Goal: Task Accomplishment & Management: Use online tool/utility

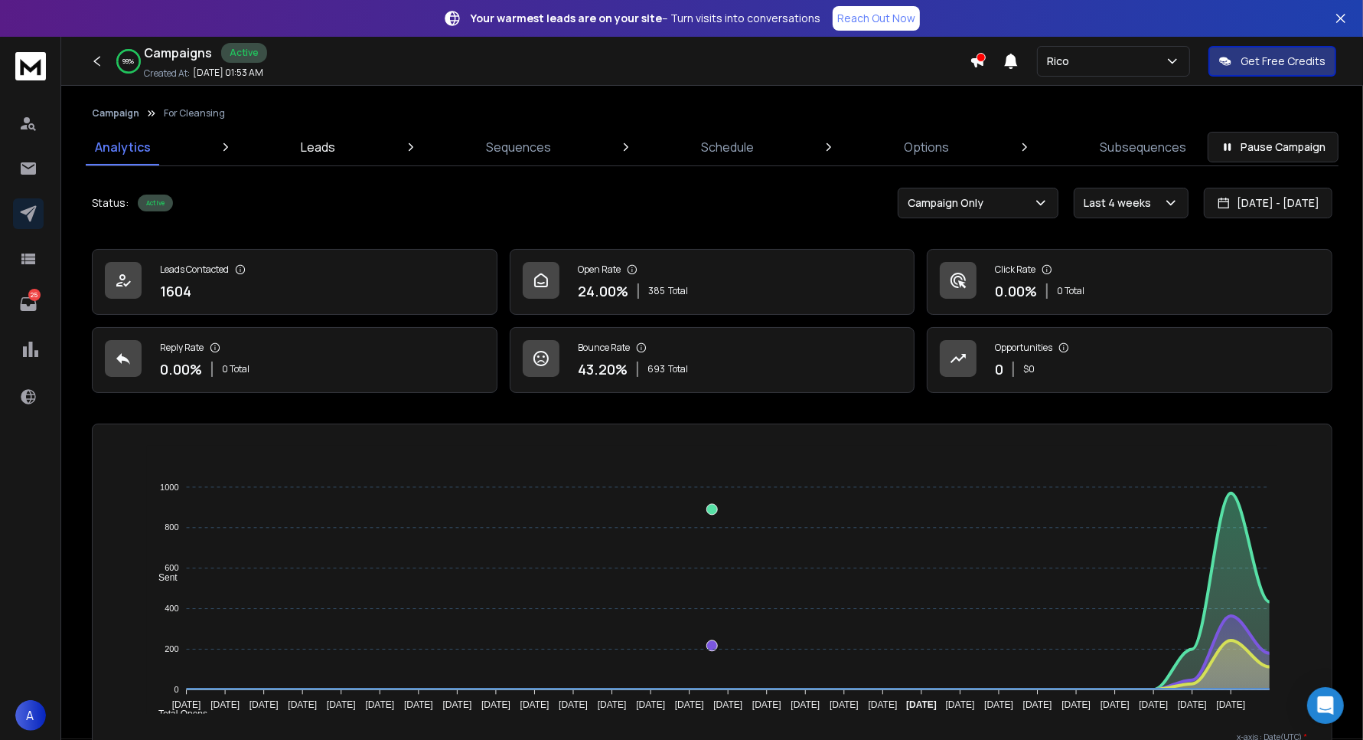
click at [305, 154] on p "Leads" at bounding box center [318, 147] width 34 height 18
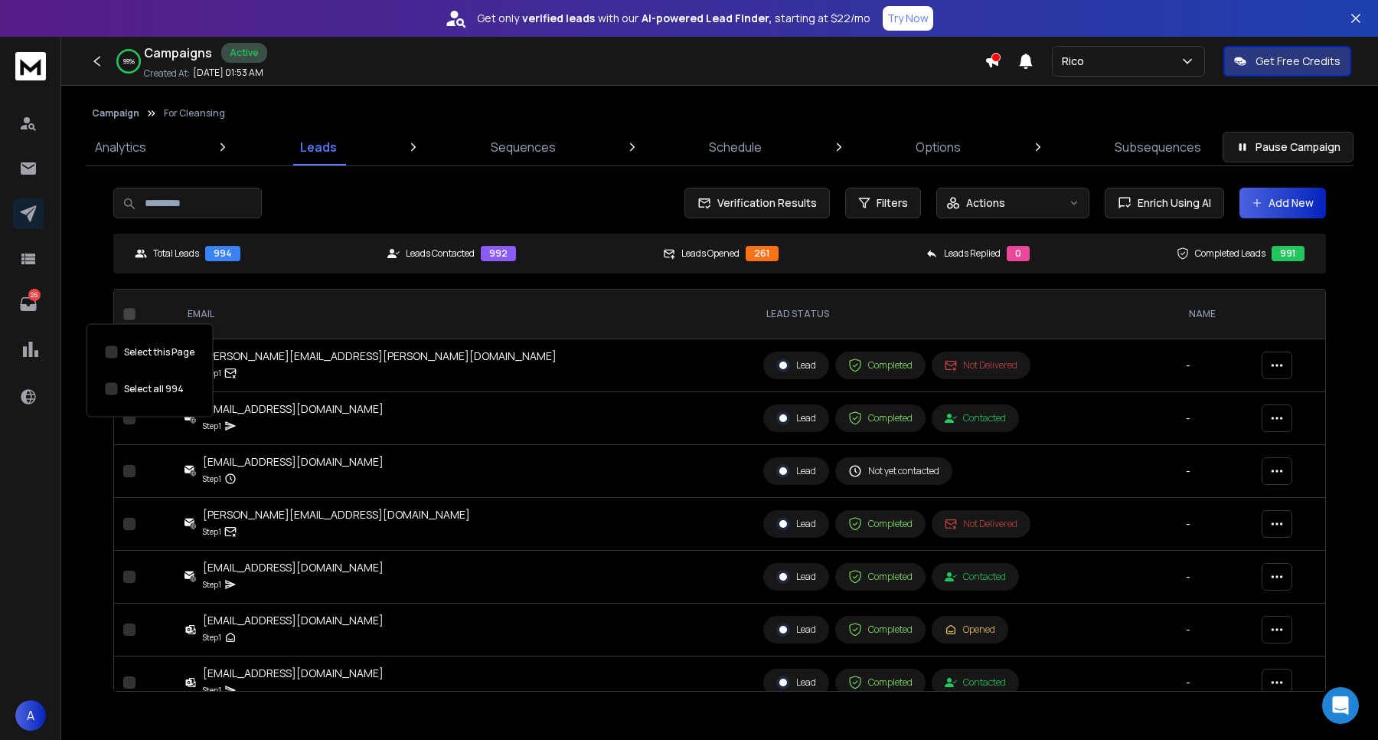
click at [134, 316] on button "Select this Page" at bounding box center [129, 314] width 12 height 12
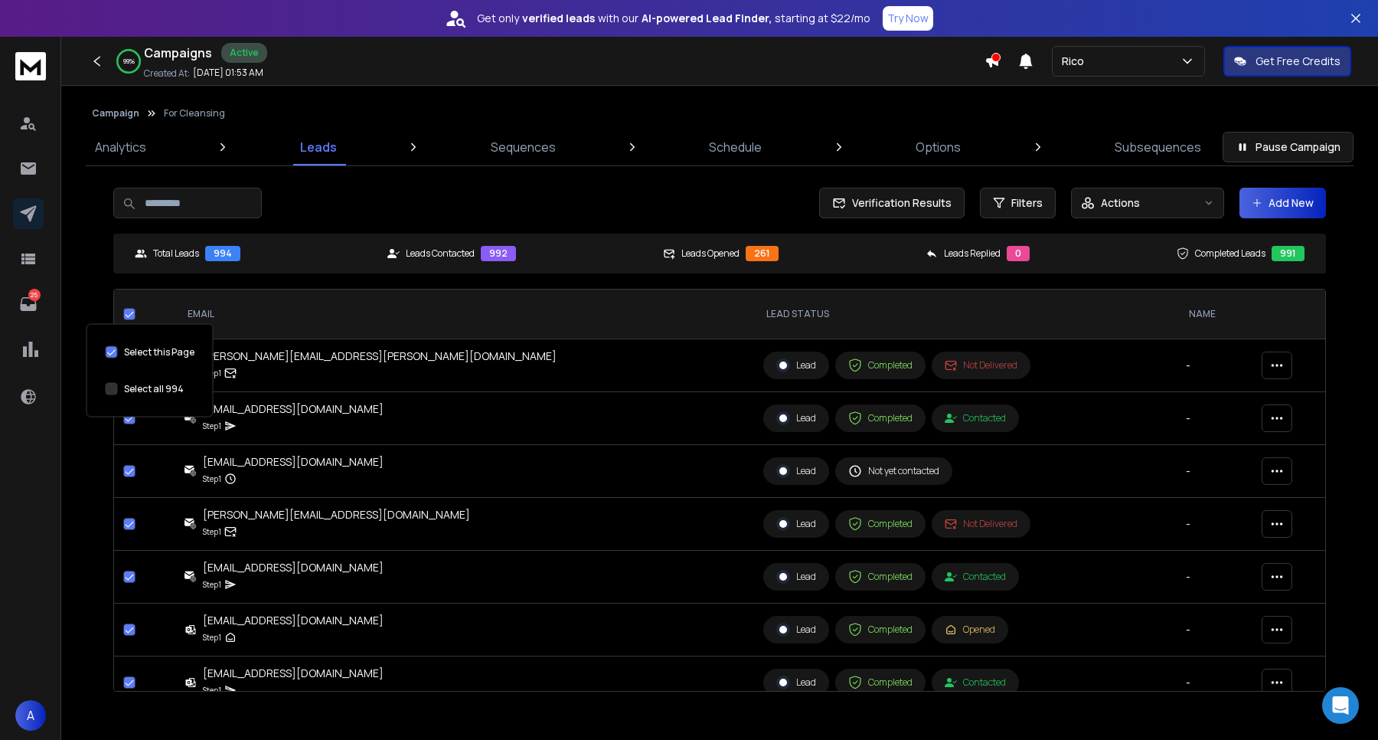
click at [134, 316] on button "Select this Page" at bounding box center [129, 314] width 12 height 12
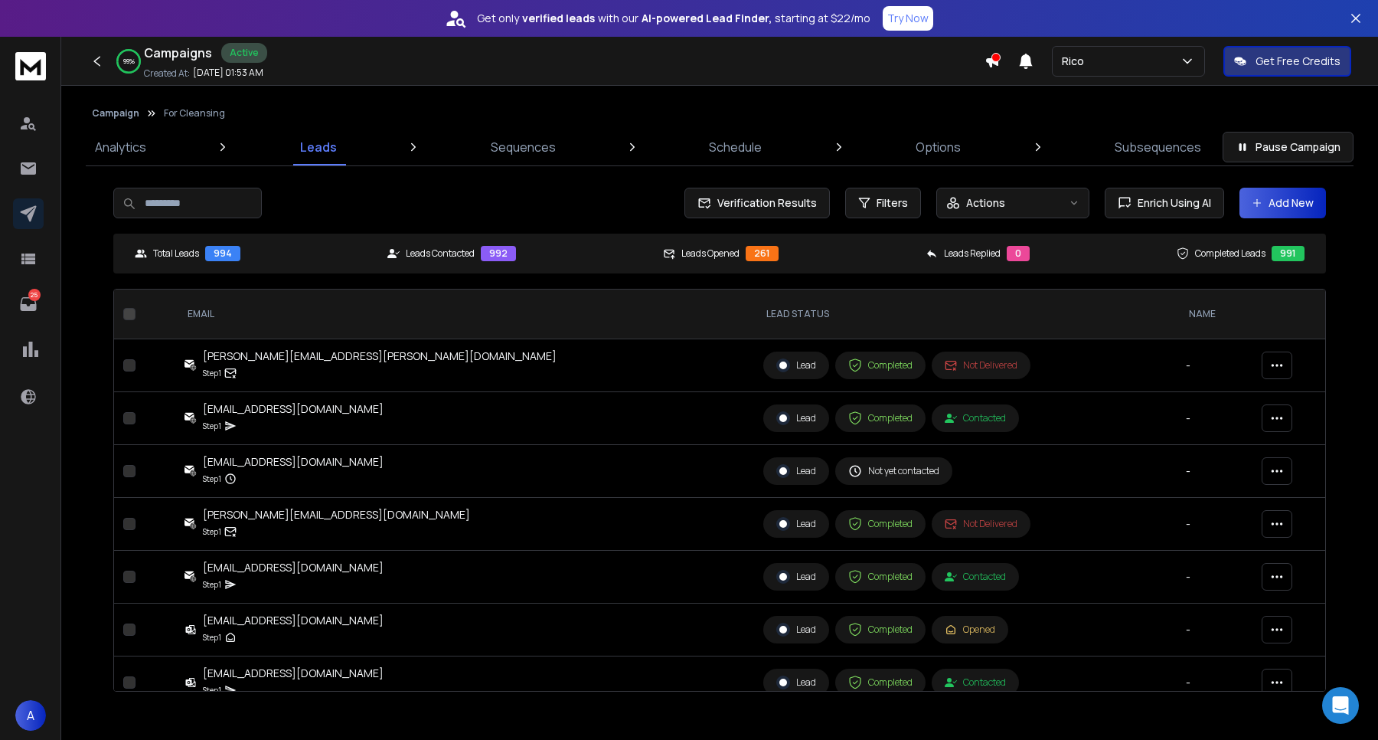
click at [132, 306] on th at bounding box center [144, 314] width 61 height 50
click at [130, 310] on button "Select this Page" at bounding box center [129, 314] width 12 height 12
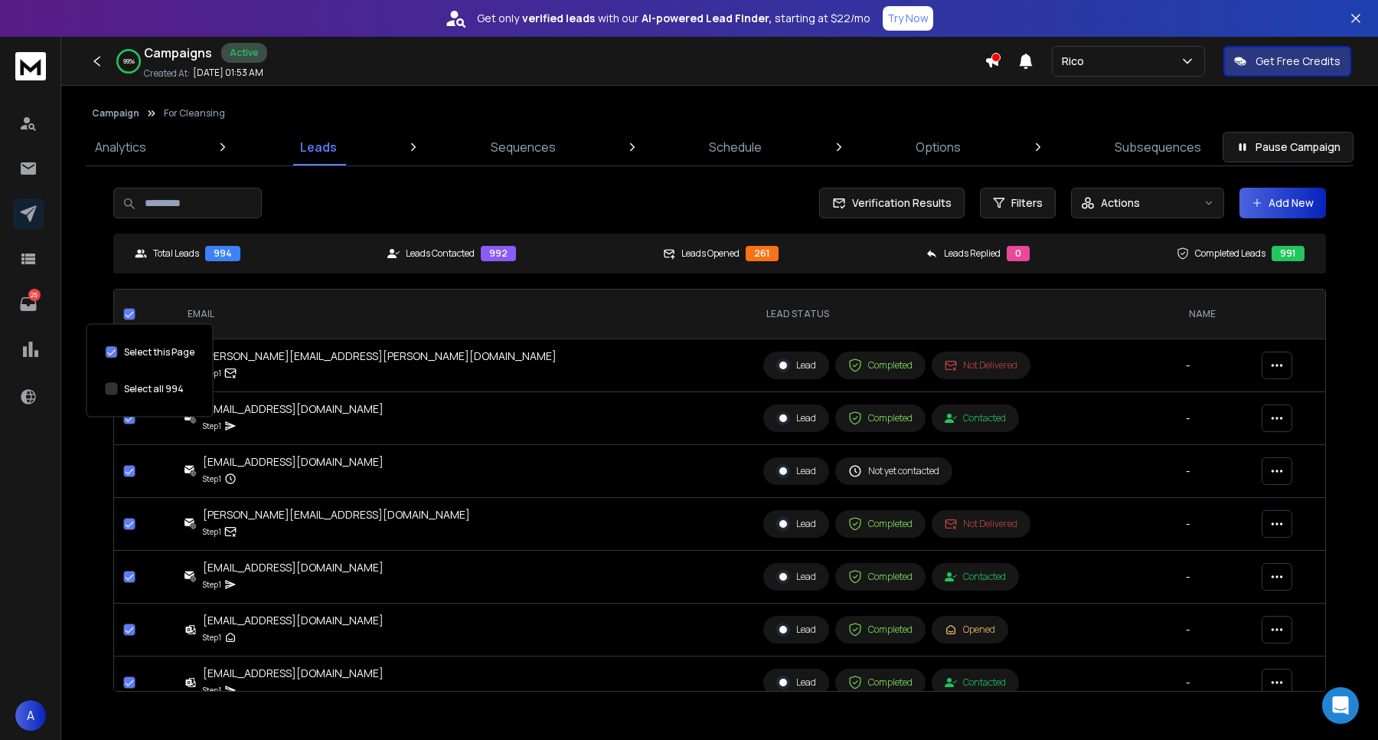
click at [112, 384] on button "Select this Page" at bounding box center [112, 389] width 12 height 12
click at [1017, 199] on span "Filters" at bounding box center [1026, 202] width 31 height 15
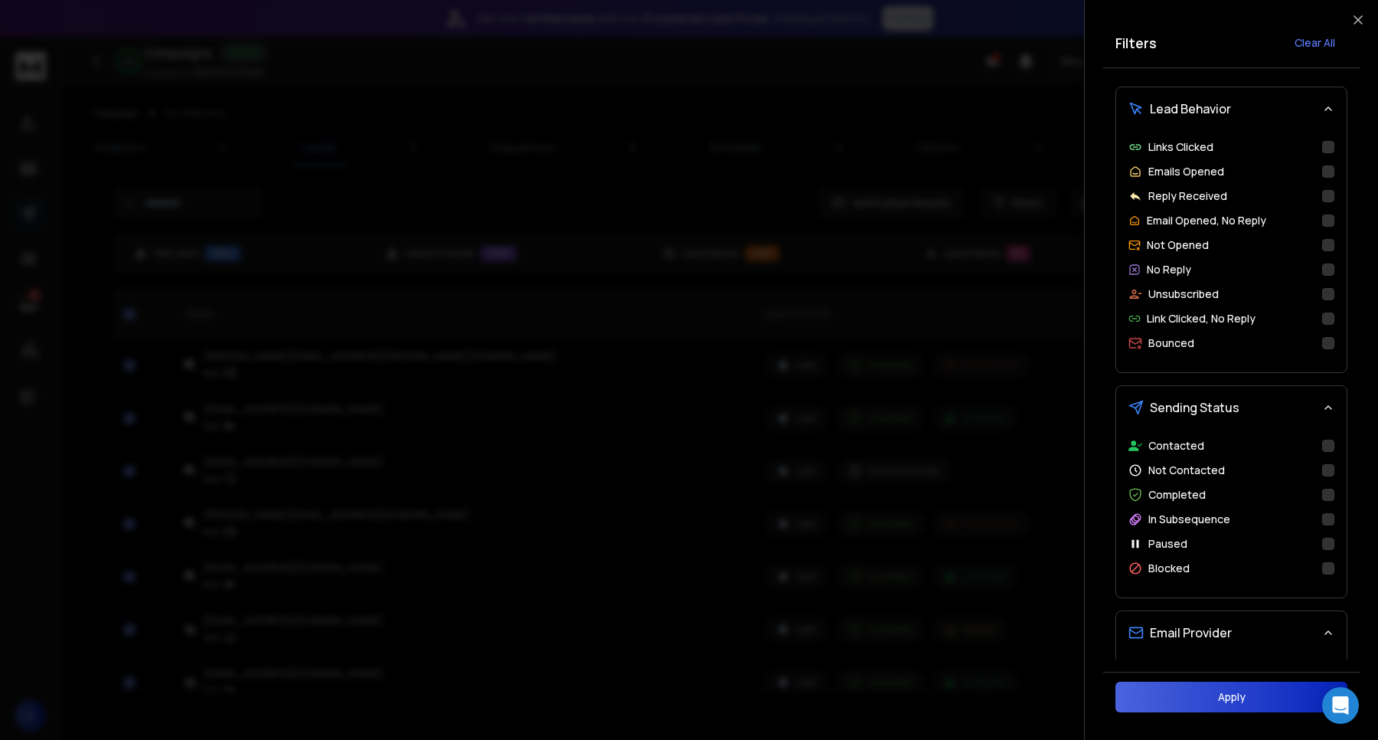
click at [1322, 341] on button "Bounced" at bounding box center [1328, 343] width 12 height 12
click at [1242, 693] on button "Apply" at bounding box center [1231, 696] width 232 height 31
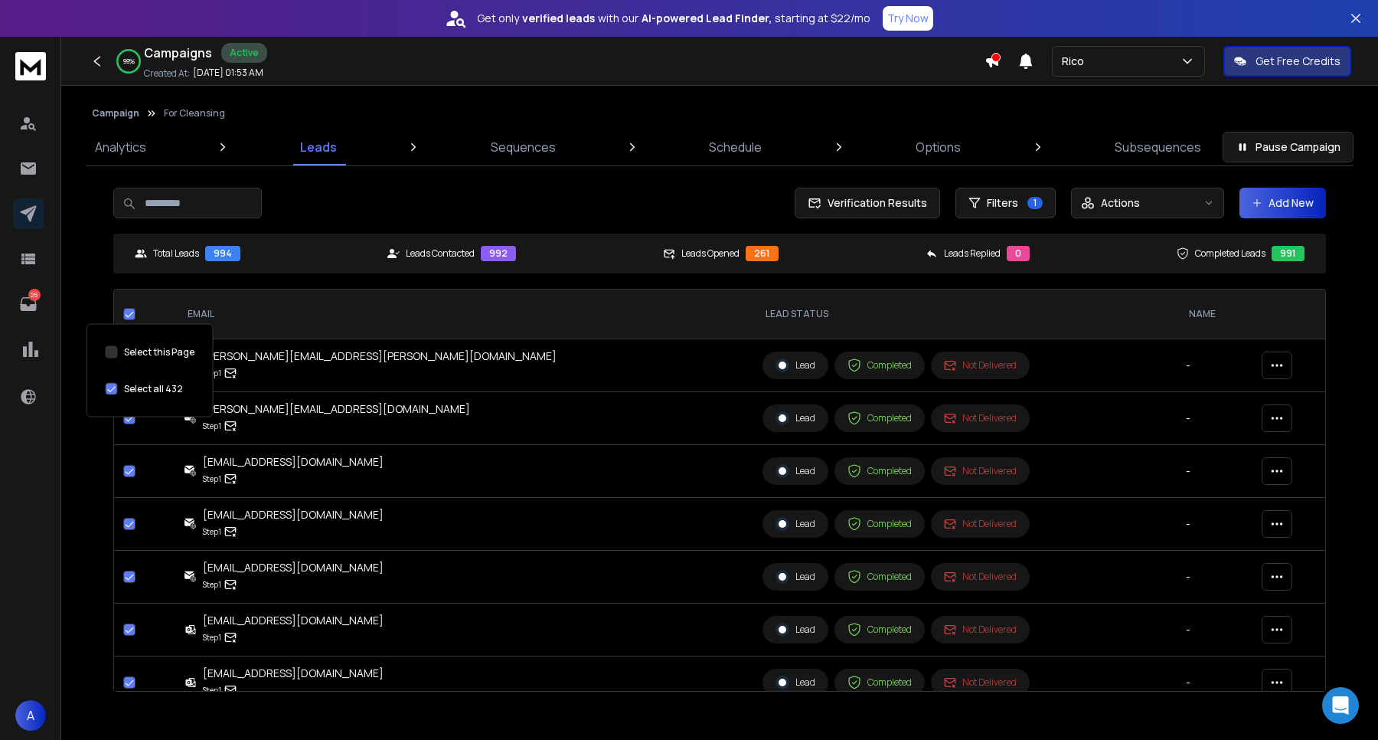
click at [129, 310] on button "Select this Page" at bounding box center [129, 314] width 12 height 12
click at [129, 310] on button "button" at bounding box center [129, 314] width 12 height 12
click at [113, 392] on button "Select this Page" at bounding box center [112, 389] width 12 height 12
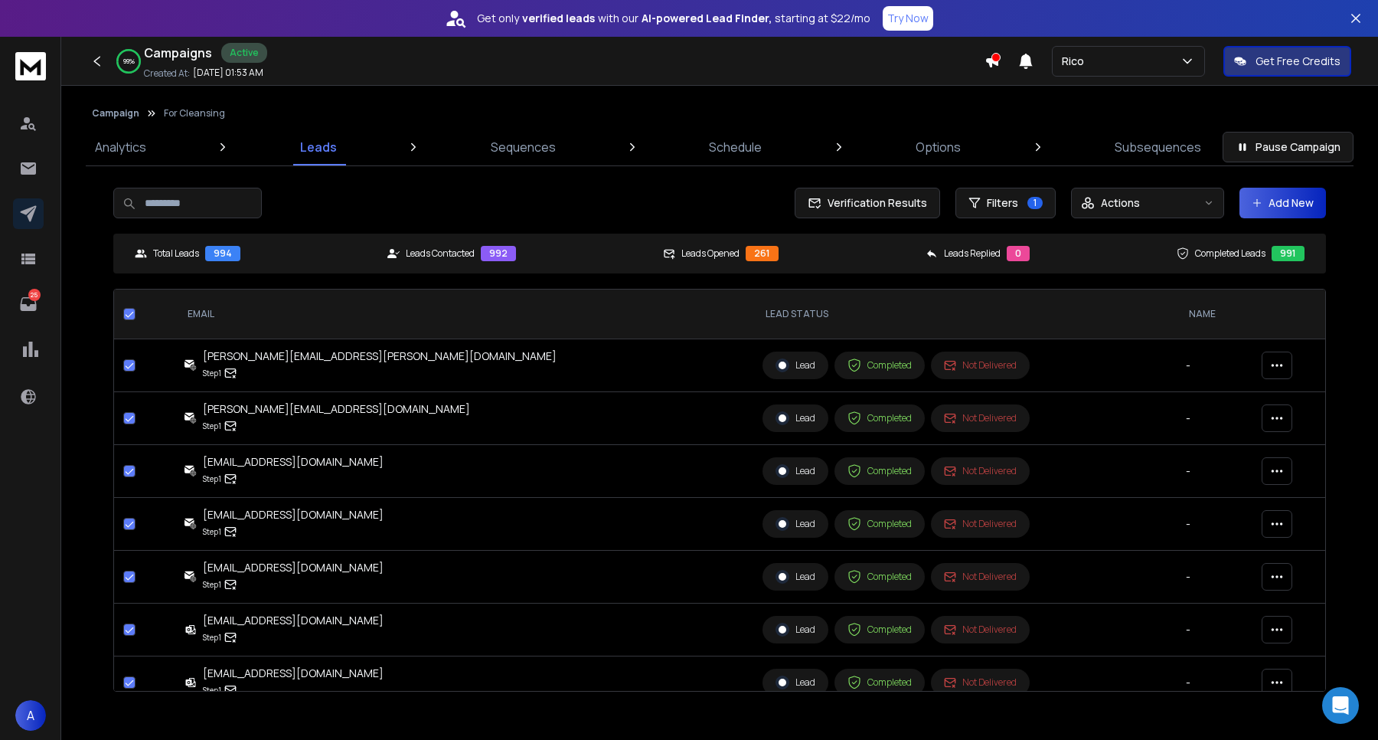
click at [338, 151] on link "Leads" at bounding box center [318, 147] width 55 height 37
click at [335, 151] on p "Leads" at bounding box center [318, 147] width 37 height 18
click at [1021, 203] on button "Filters 1" at bounding box center [1005, 203] width 100 height 31
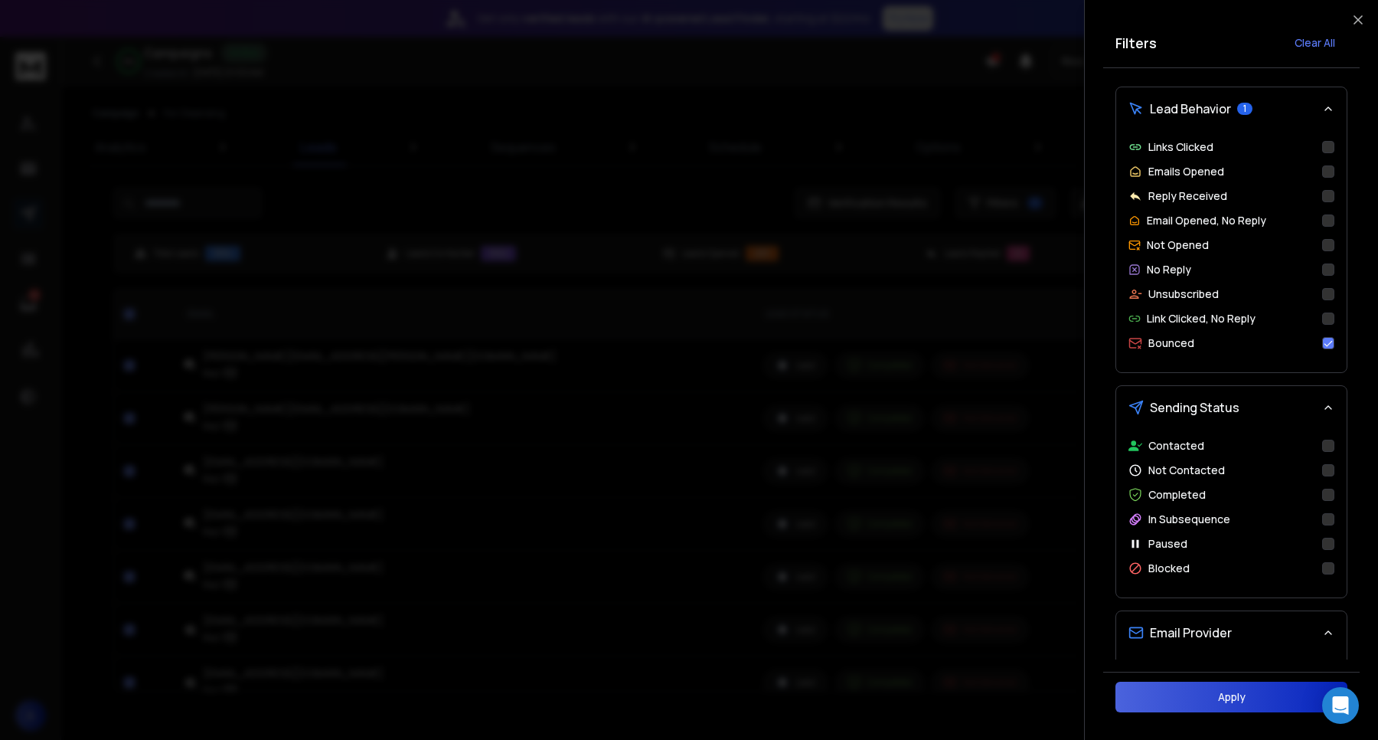
drag, startPoint x: 1317, startPoint y: 333, endPoint x: 1315, endPoint y: 341, distance: 8.6
click at [1315, 333] on div "Links Clicked Emails Opened Reply Received Email Opened, No Reply Not Opened No…" at bounding box center [1231, 255] width 230 height 233
click at [1322, 345] on button "Bounced" at bounding box center [1328, 343] width 12 height 12
click at [1240, 687] on button "Apply" at bounding box center [1231, 696] width 232 height 31
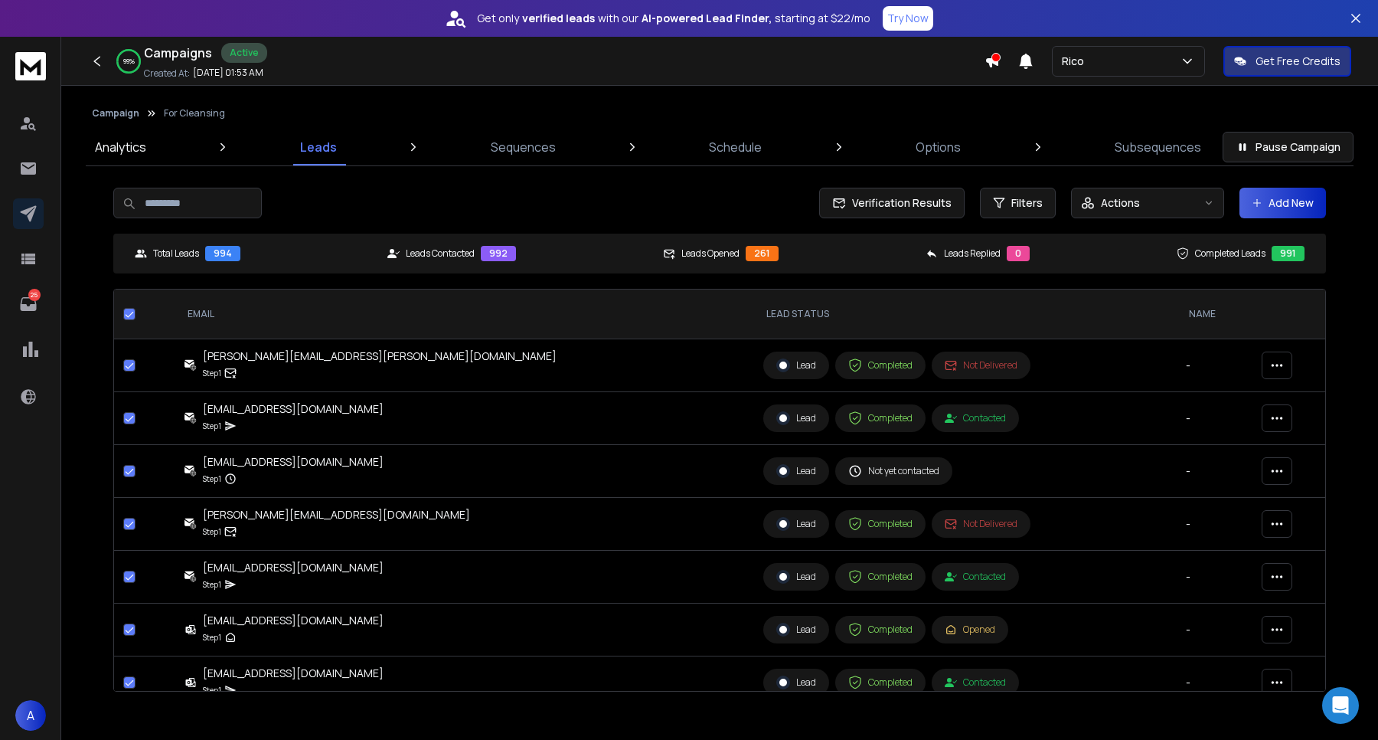
click at [108, 149] on p "Analytics" at bounding box center [120, 147] width 51 height 18
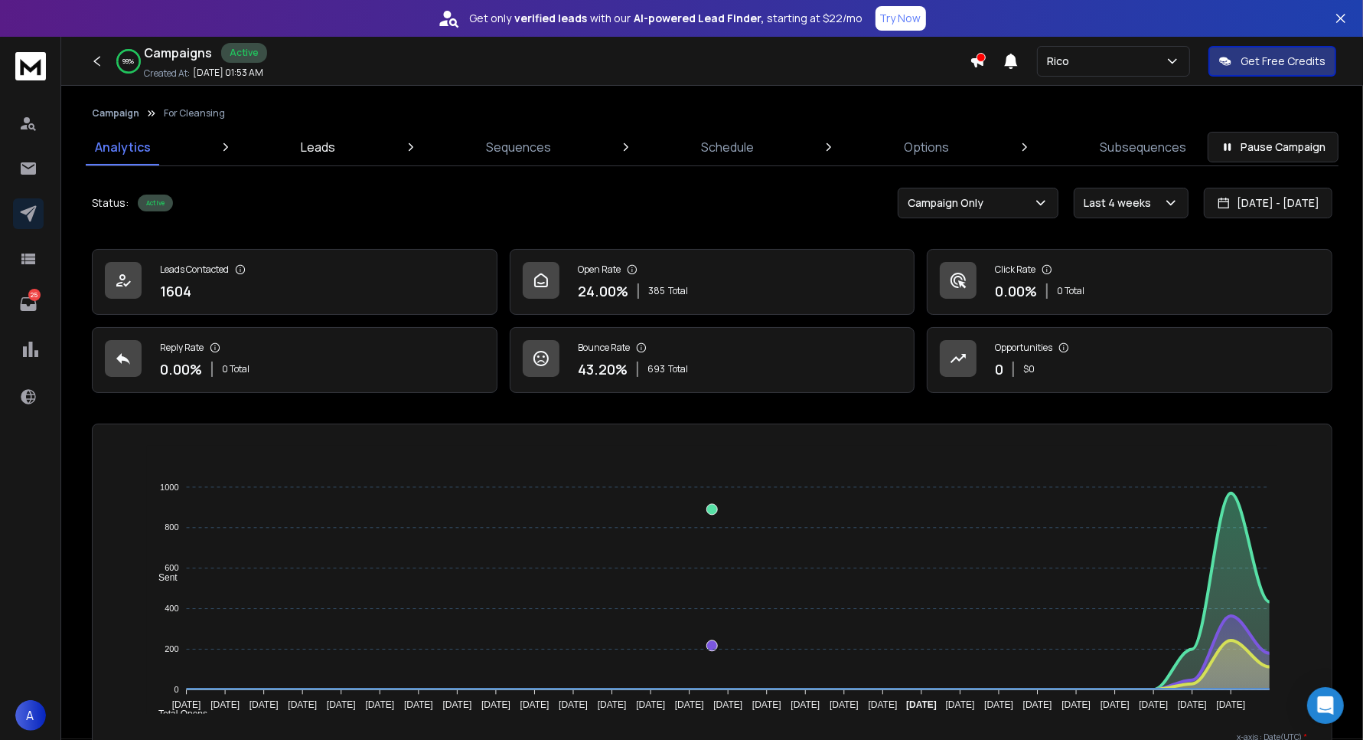
click at [315, 152] on p "Leads" at bounding box center [318, 147] width 34 height 18
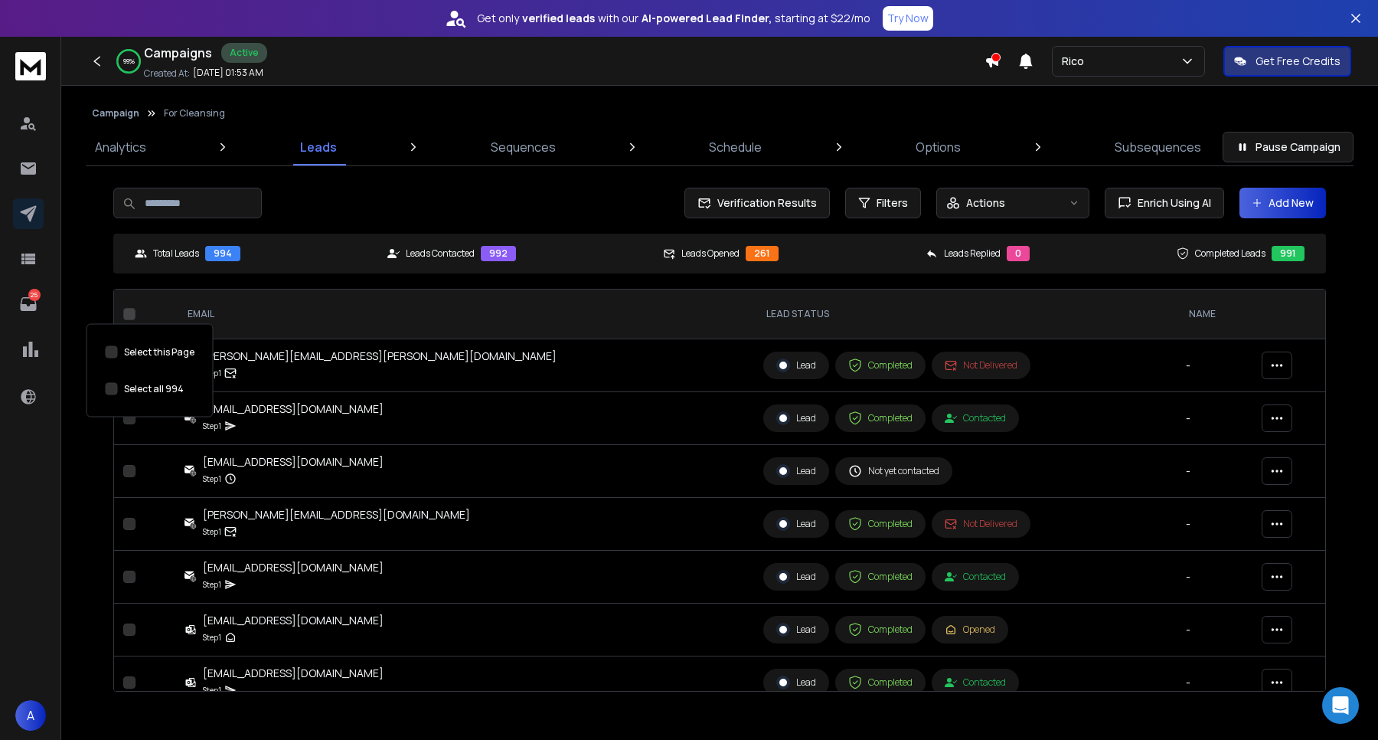
click at [127, 309] on button "Select this Page" at bounding box center [129, 314] width 12 height 12
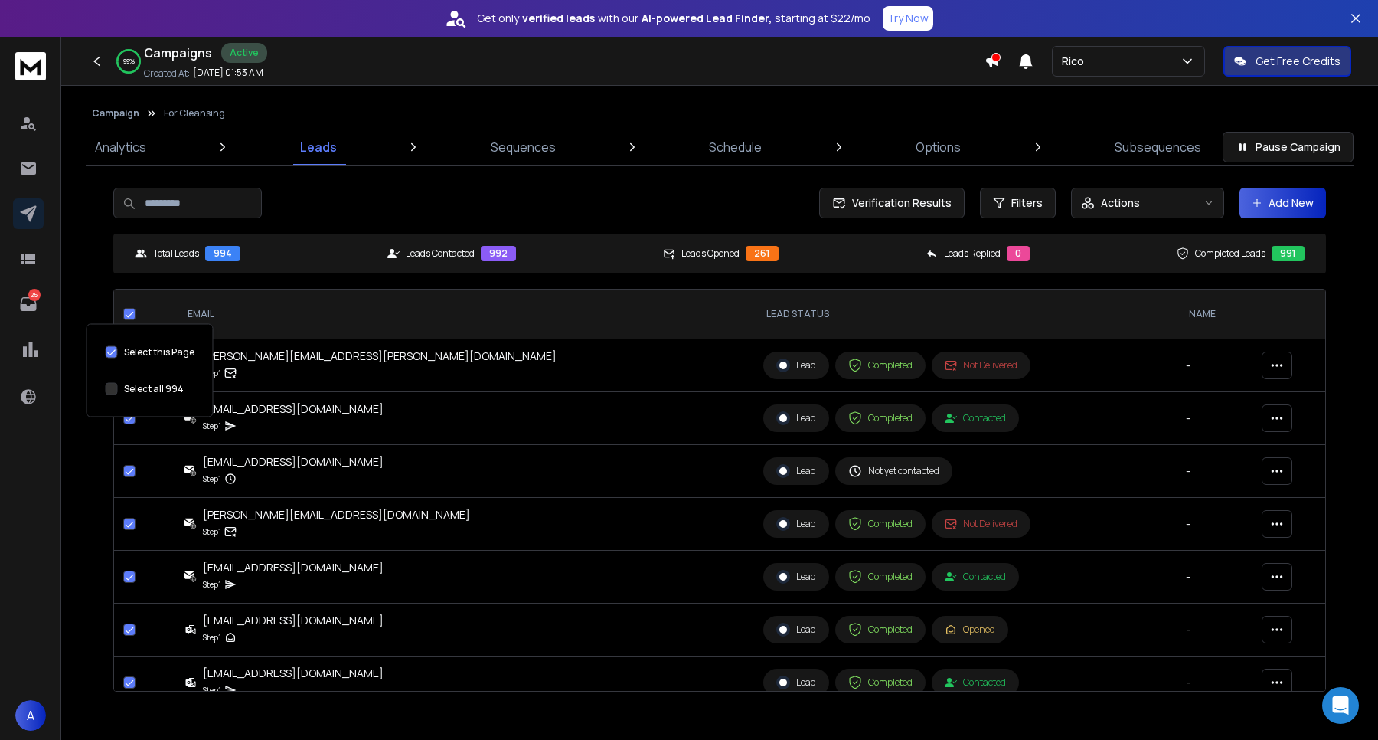
click at [111, 356] on button "Select this Page" at bounding box center [112, 352] width 12 height 12
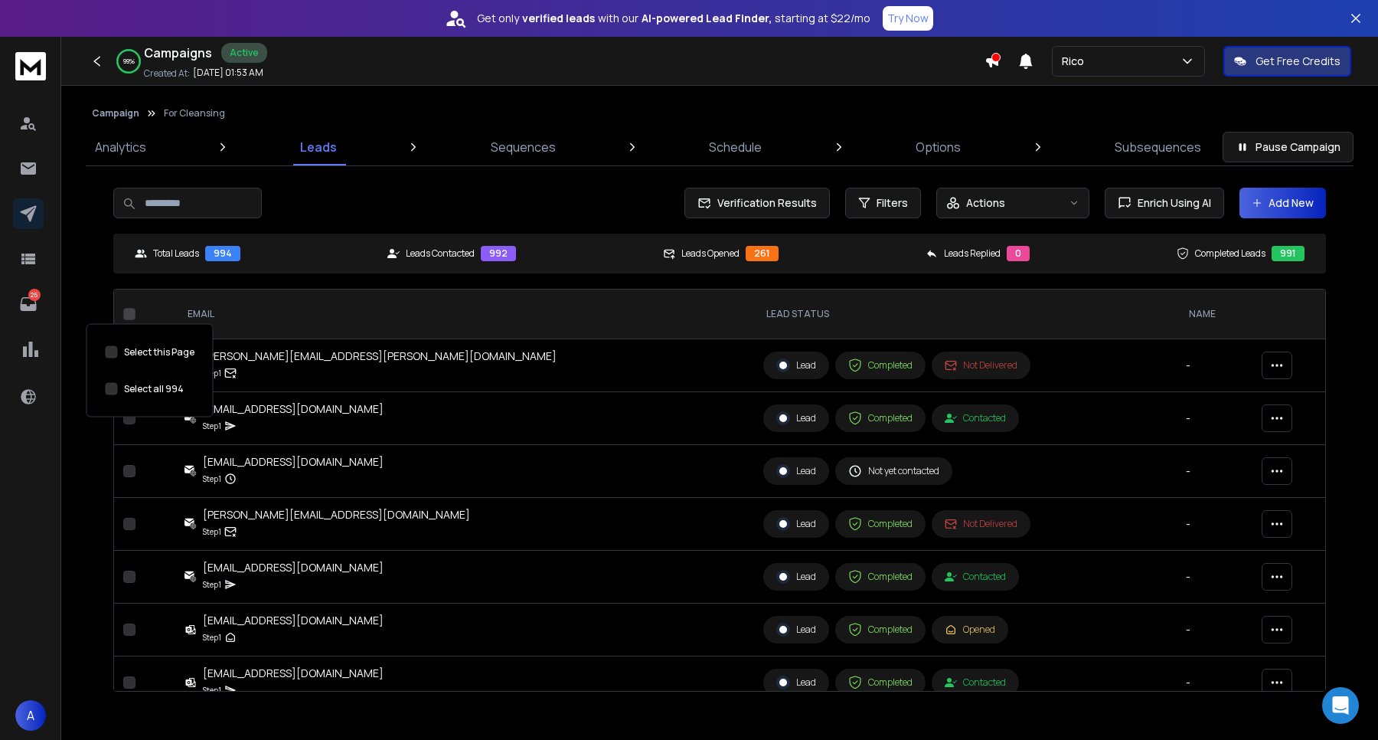
click at [109, 390] on button "Select this Page" at bounding box center [112, 389] width 12 height 12
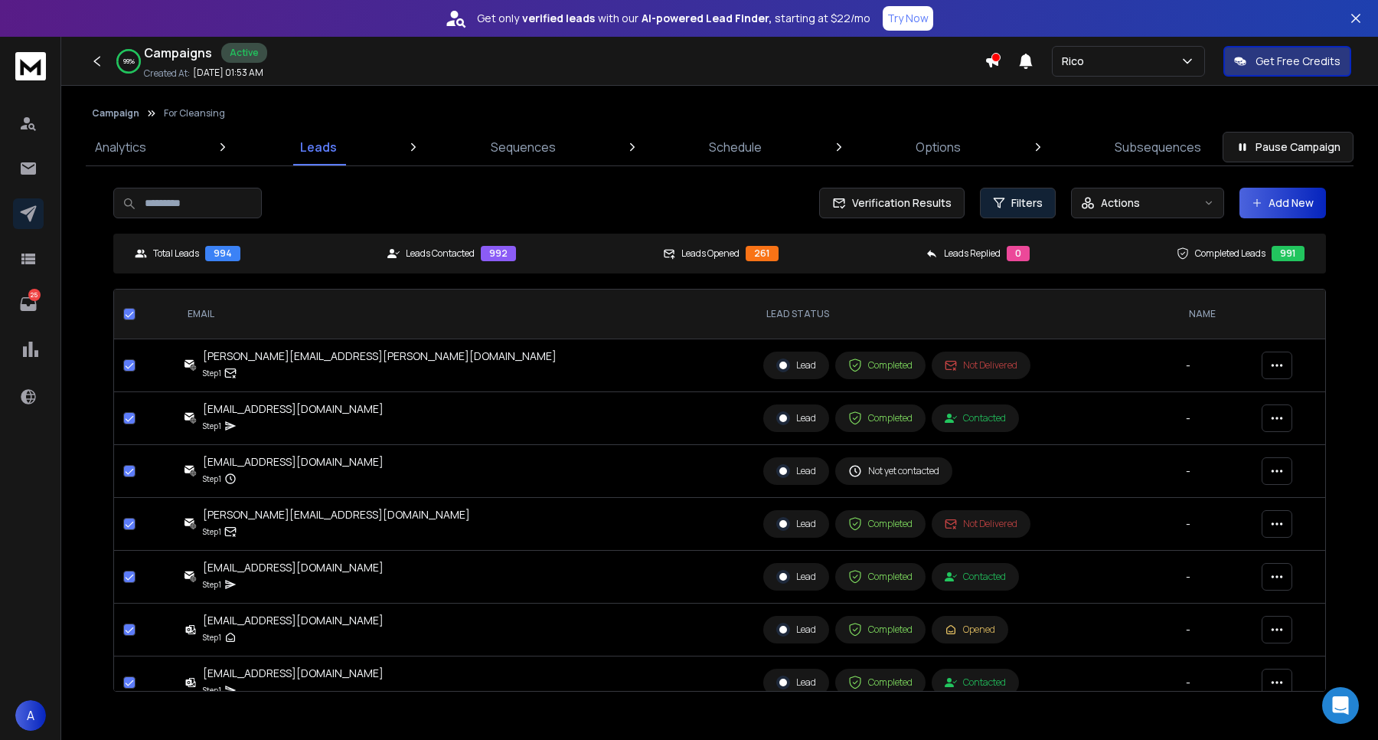
click at [1032, 196] on span "Filters" at bounding box center [1026, 202] width 31 height 15
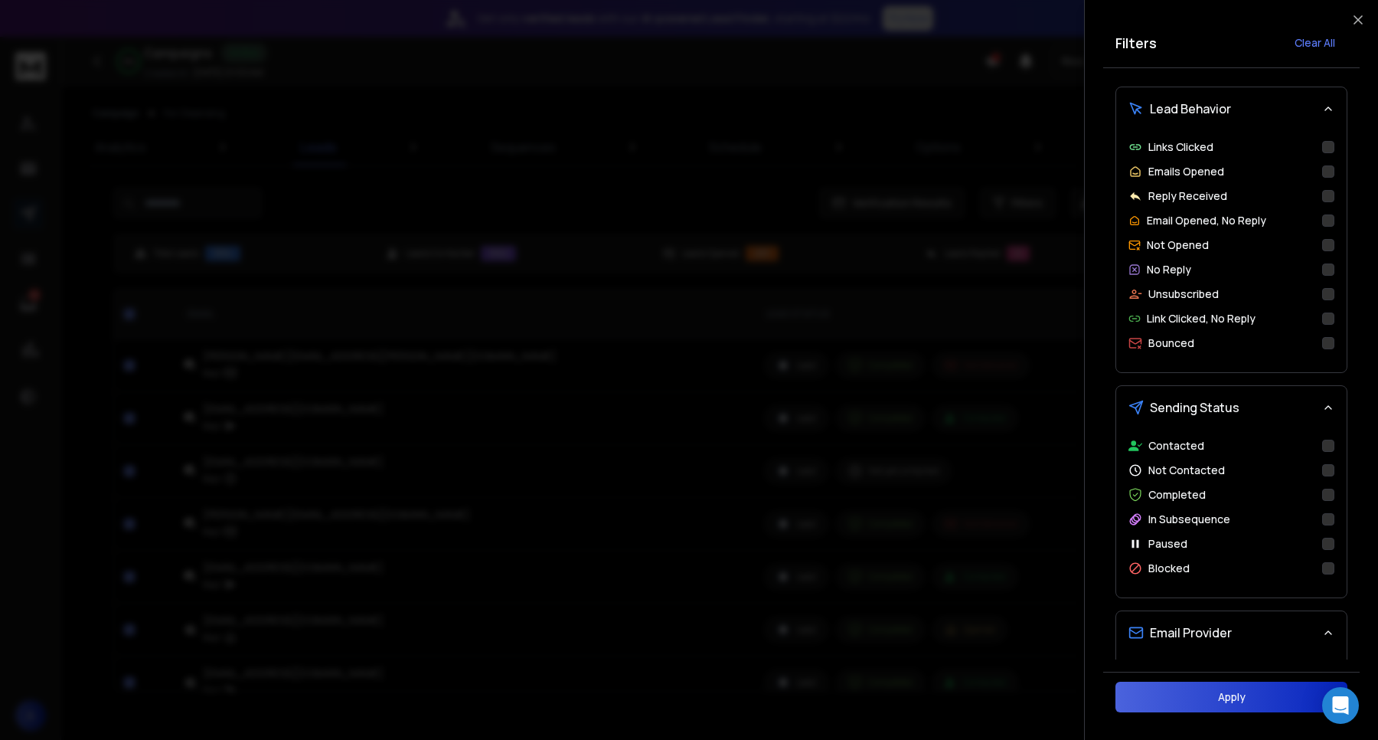
click at [1322, 341] on button "Bounced" at bounding box center [1328, 343] width 12 height 12
click at [1226, 691] on button "Apply" at bounding box center [1231, 696] width 232 height 31
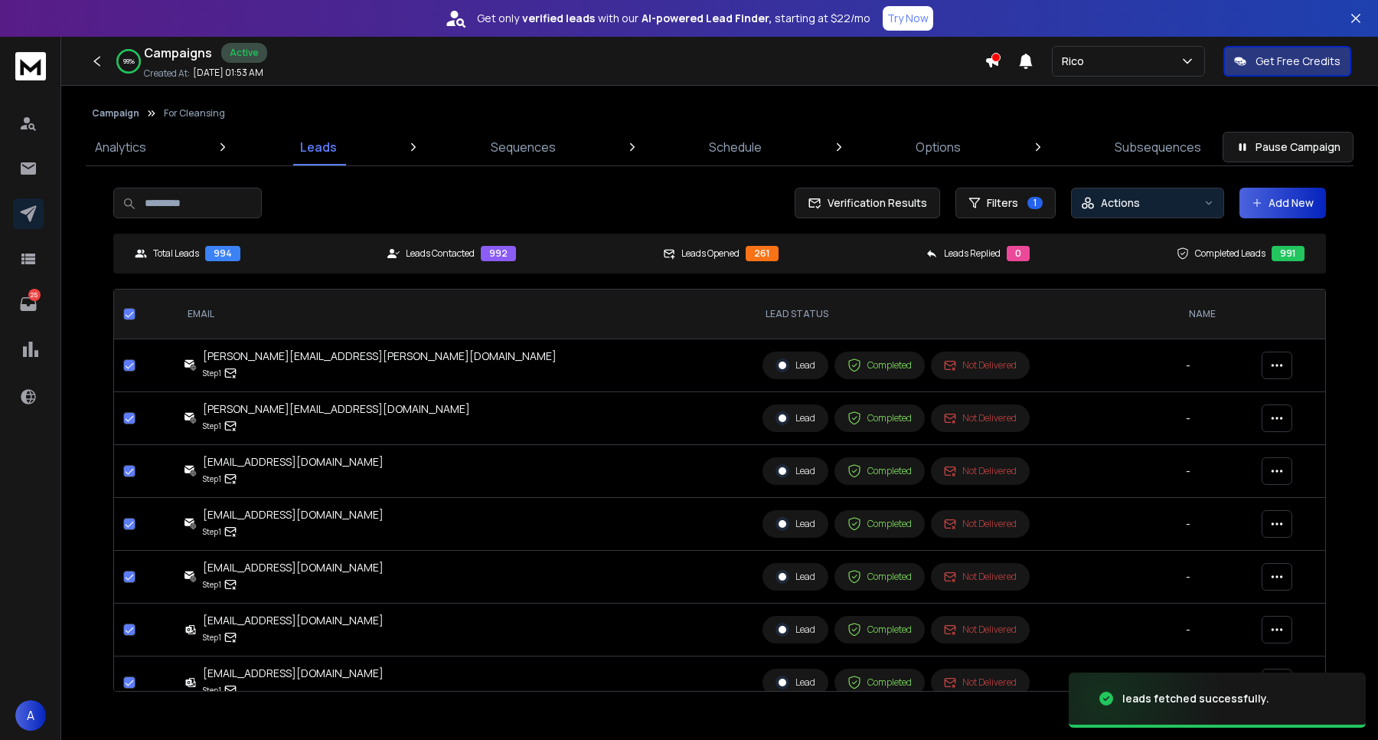
click at [1216, 201] on button "Actions" at bounding box center [1147, 203] width 153 height 31
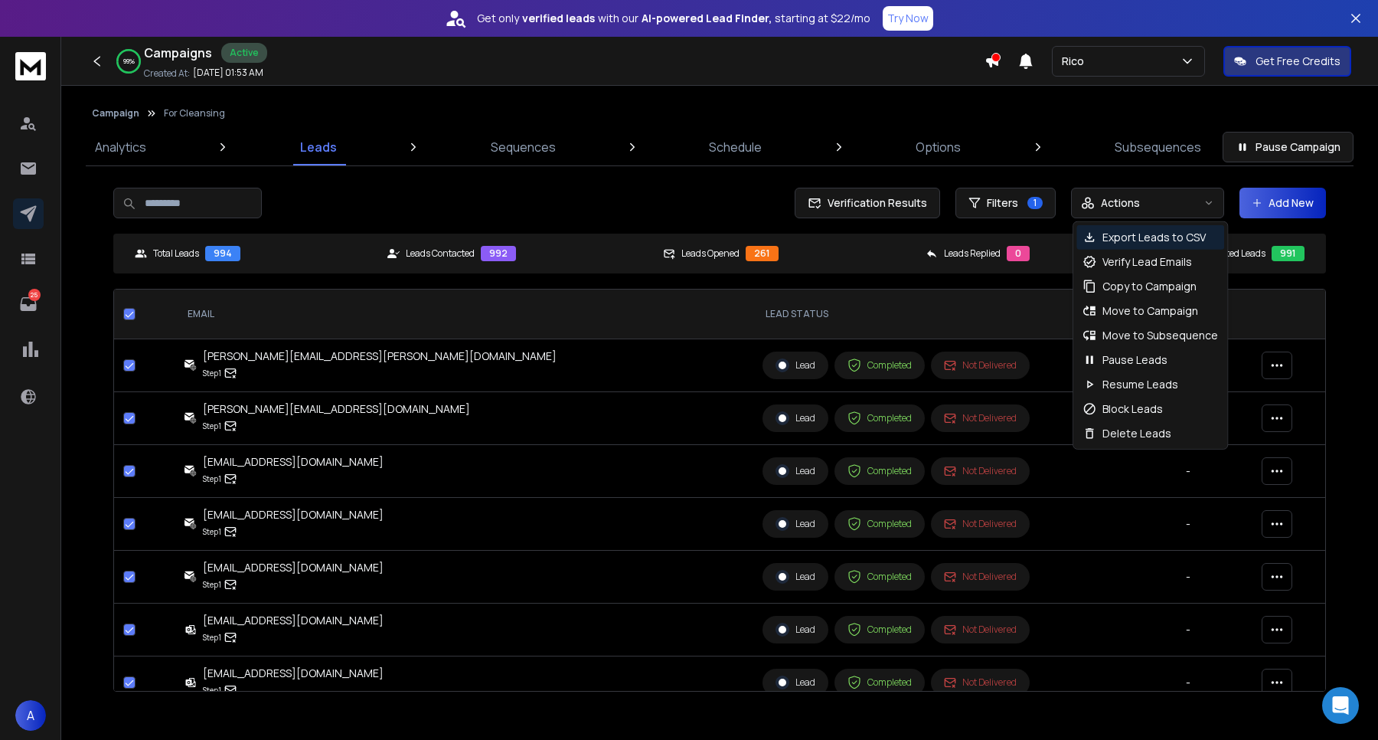
click at [1162, 241] on p "Export Leads to CSV" at bounding box center [1153, 237] width 103 height 15
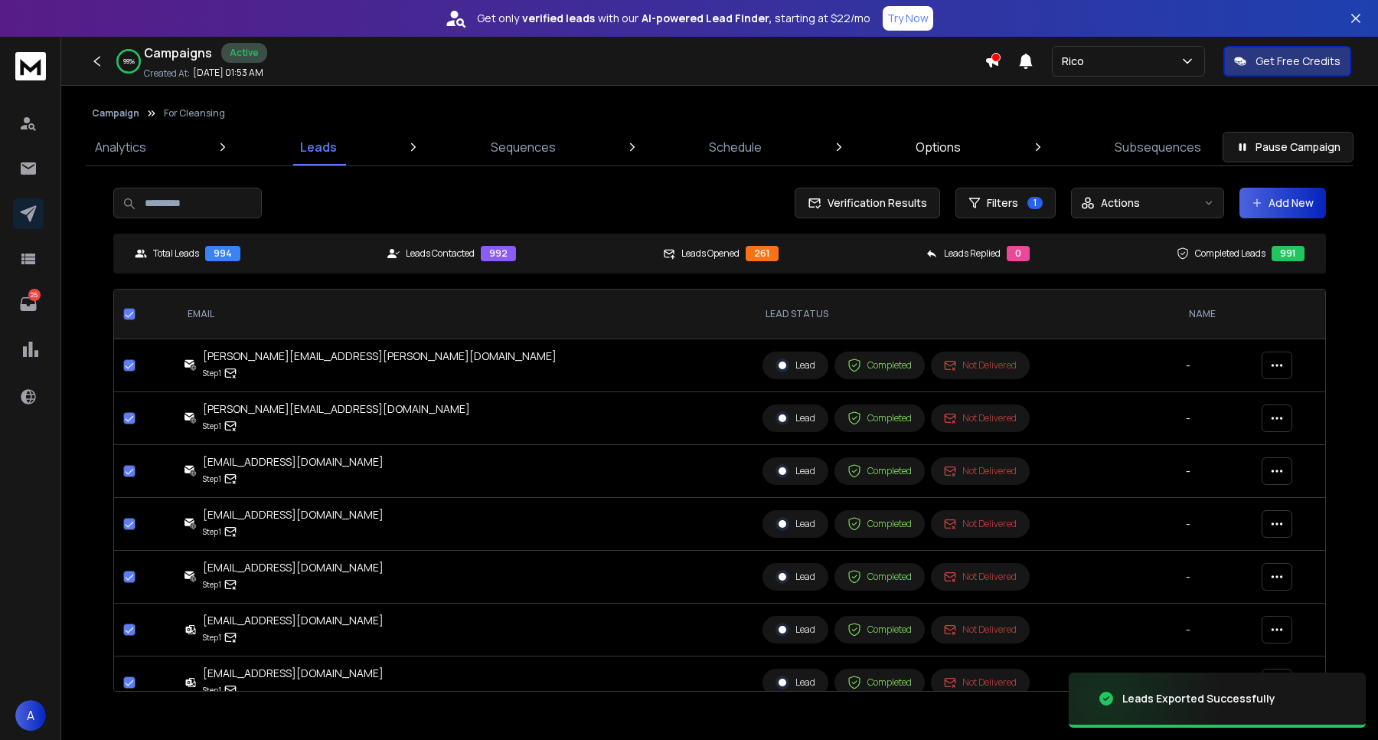
click at [939, 144] on p "Options" at bounding box center [938, 147] width 45 height 18
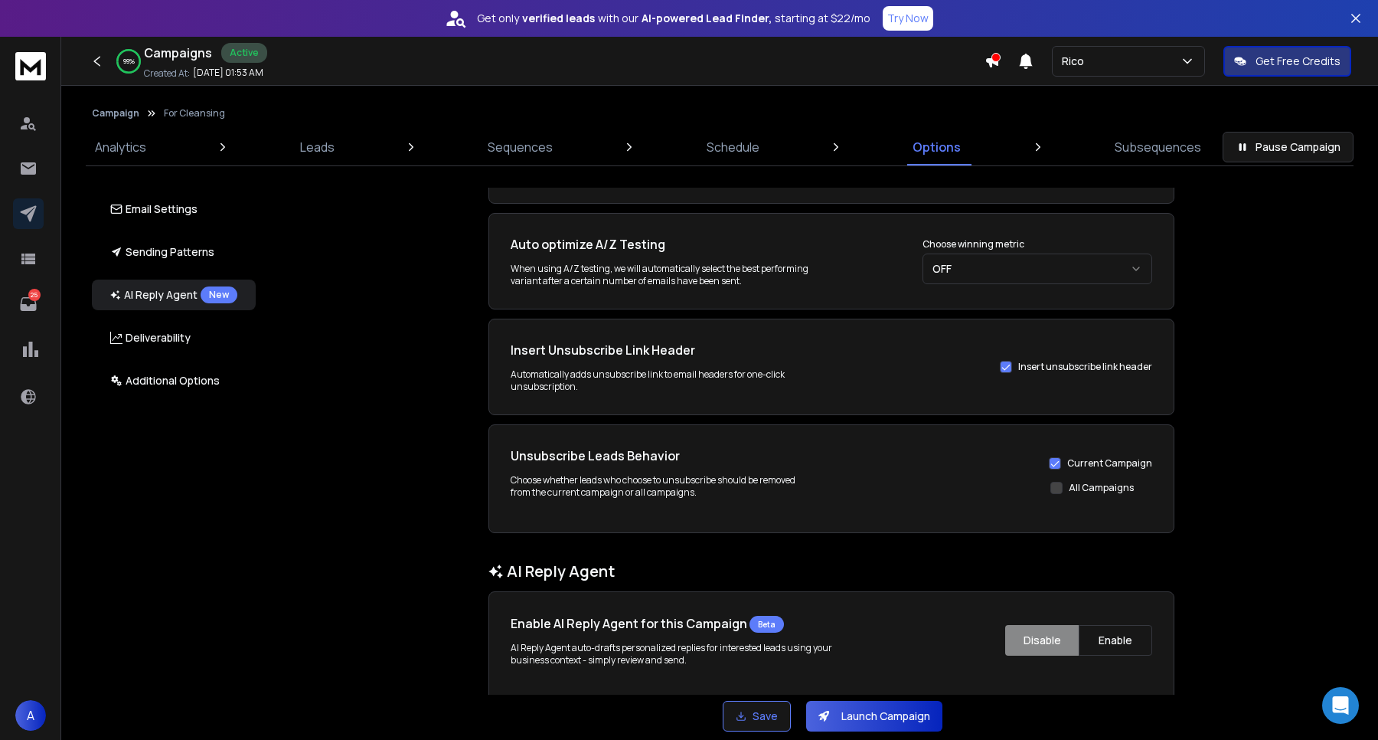
scroll to position [1122, 0]
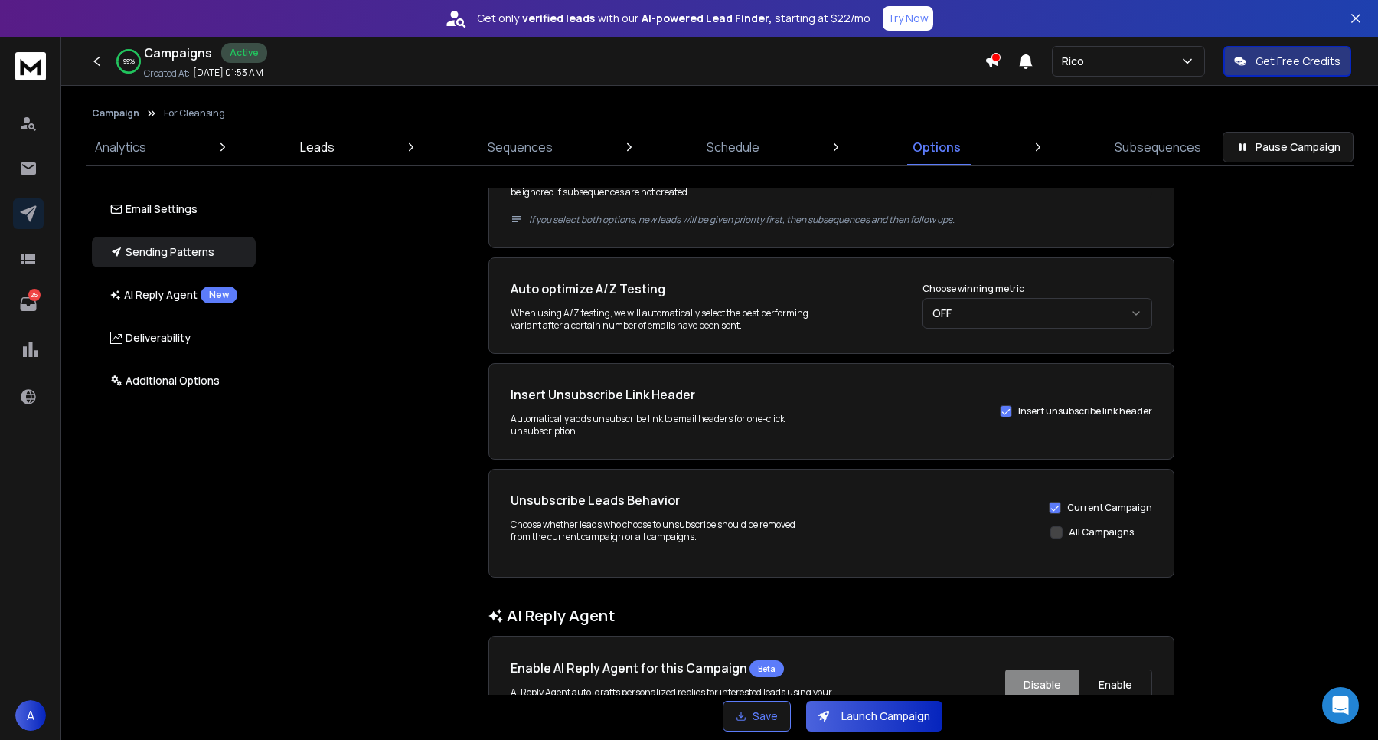
click at [330, 138] on p "Leads" at bounding box center [317, 147] width 34 height 18
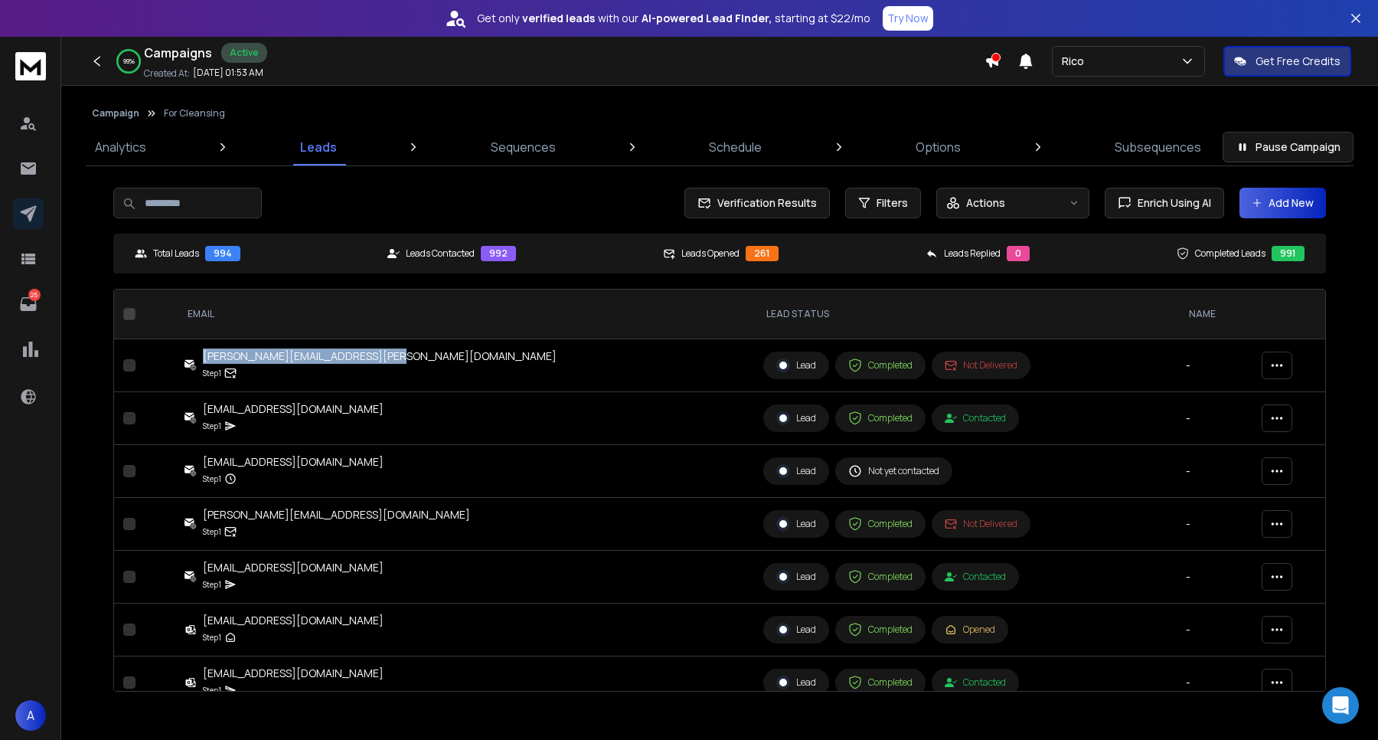
drag, startPoint x: 458, startPoint y: 351, endPoint x: 198, endPoint y: 354, distance: 260.3
click at [198, 354] on div "[PERSON_NAME][EMAIL_ADDRESS][PERSON_NAME][DOMAIN_NAME] Step 1" at bounding box center [465, 365] width 560 height 34
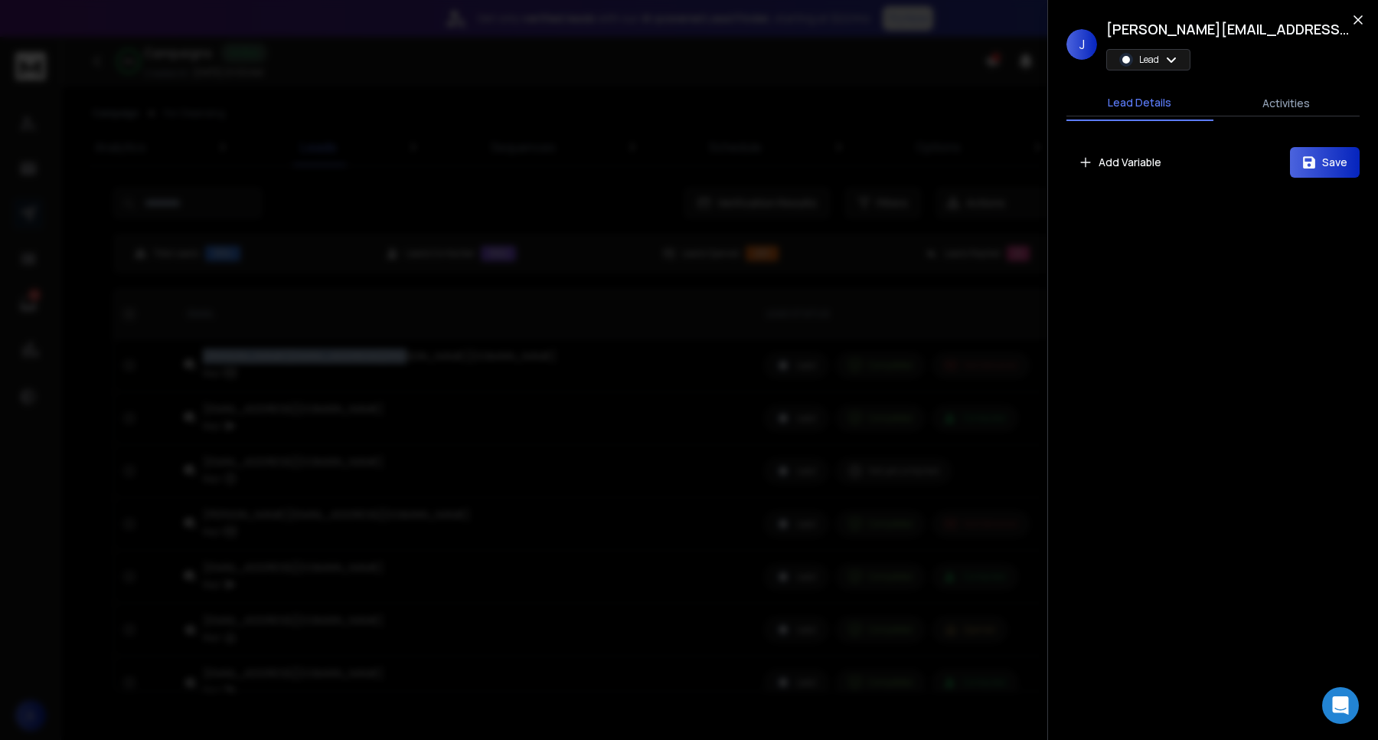
click at [1354, 12] on icon "button" at bounding box center [1357, 19] width 15 height 15
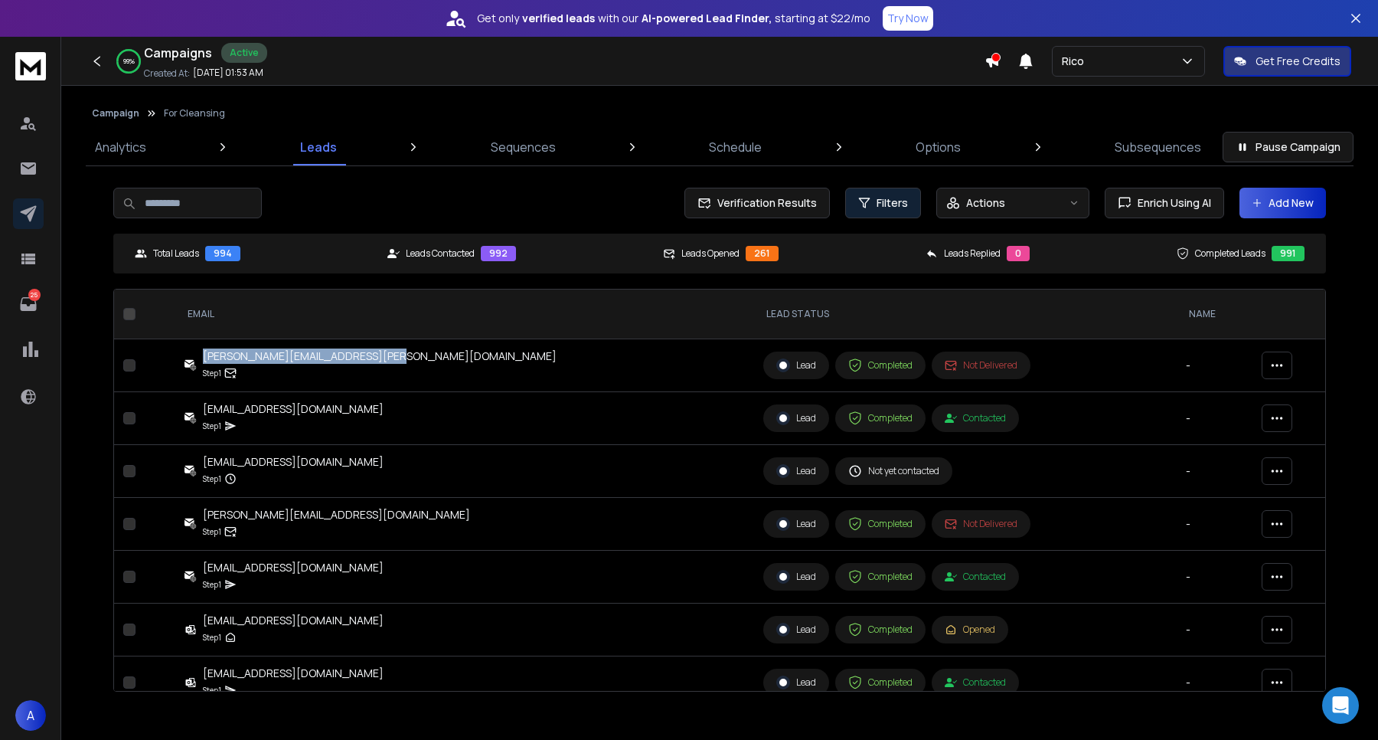
click at [916, 204] on button "Filters" at bounding box center [883, 203] width 76 height 31
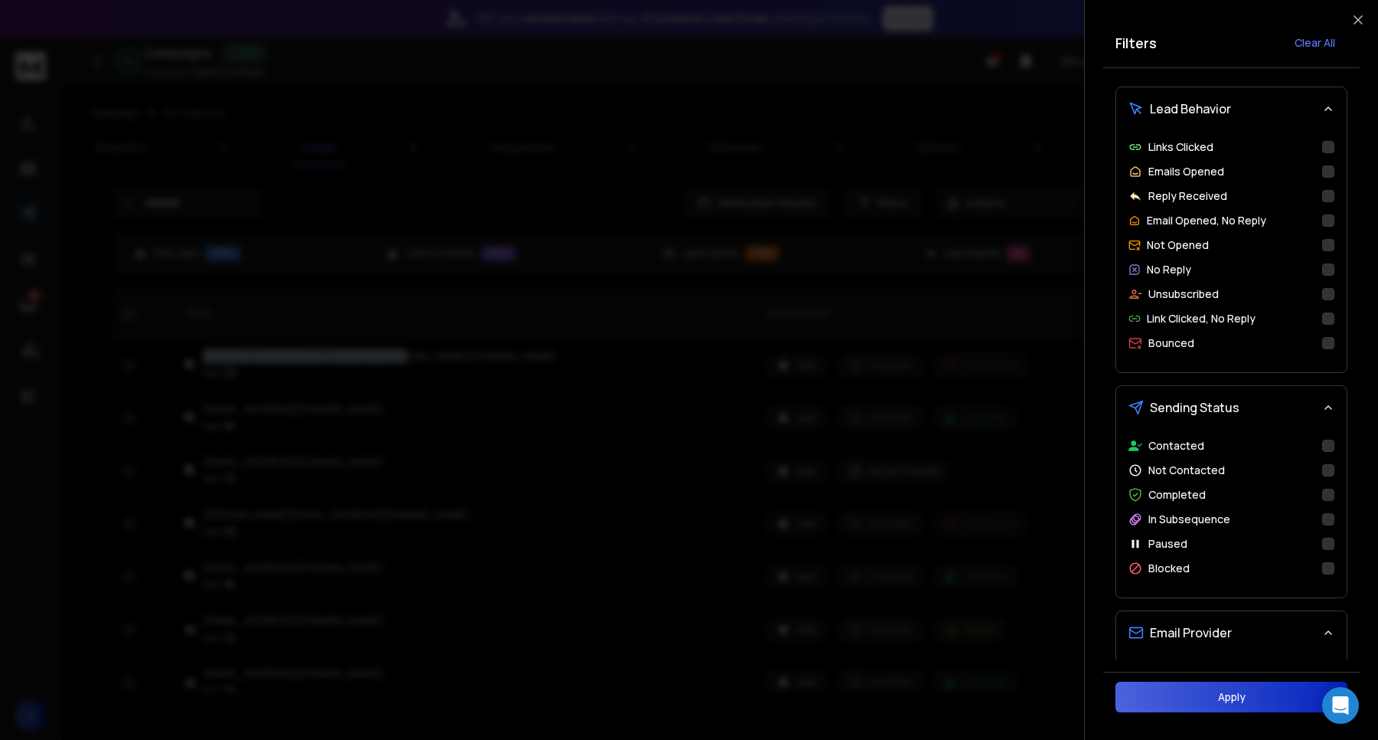
click at [1322, 341] on button "Bounced" at bounding box center [1328, 343] width 12 height 12
click at [1164, 687] on button "Apply" at bounding box center [1231, 696] width 232 height 31
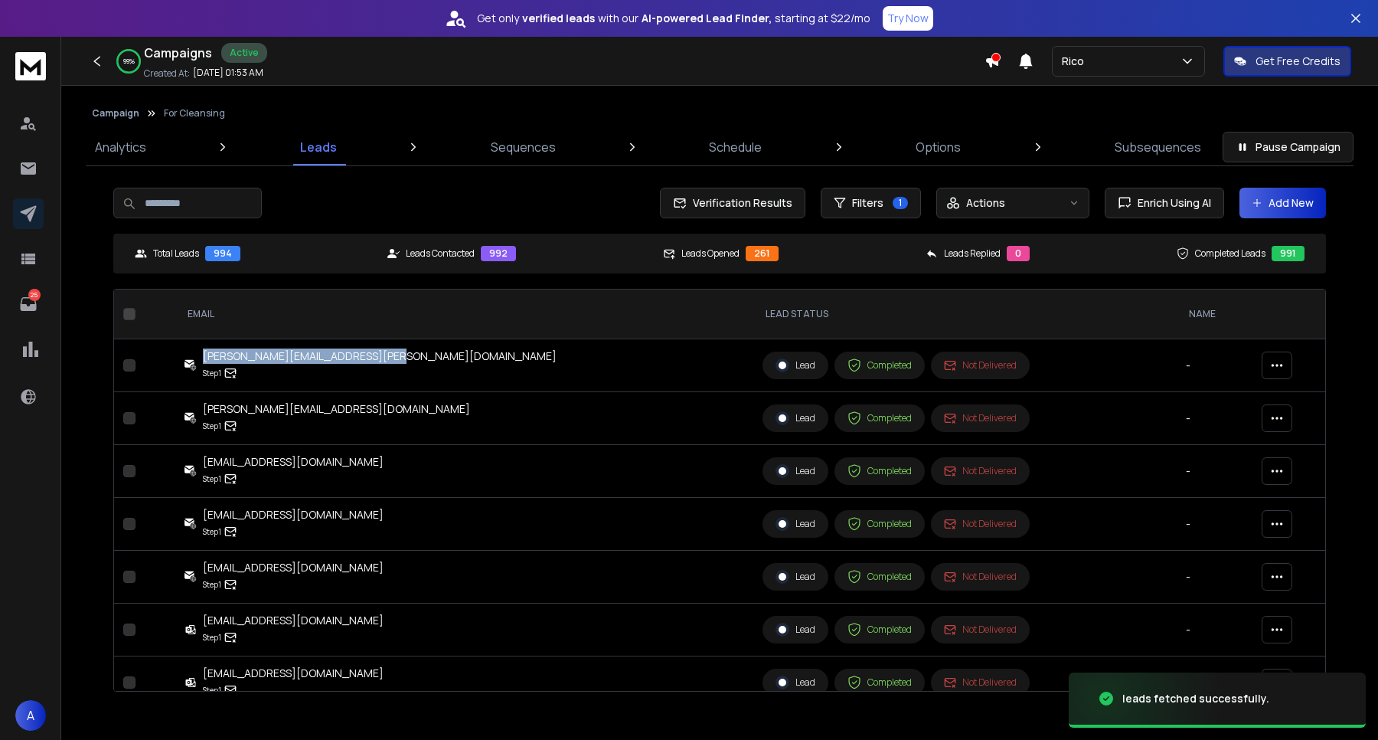
drag, startPoint x: 403, startPoint y: 360, endPoint x: 201, endPoint y: 360, distance: 202.1
click at [201, 360] on div "[PERSON_NAME][EMAIL_ADDRESS][PERSON_NAME][DOMAIN_NAME] Step 1" at bounding box center [465, 365] width 560 height 34
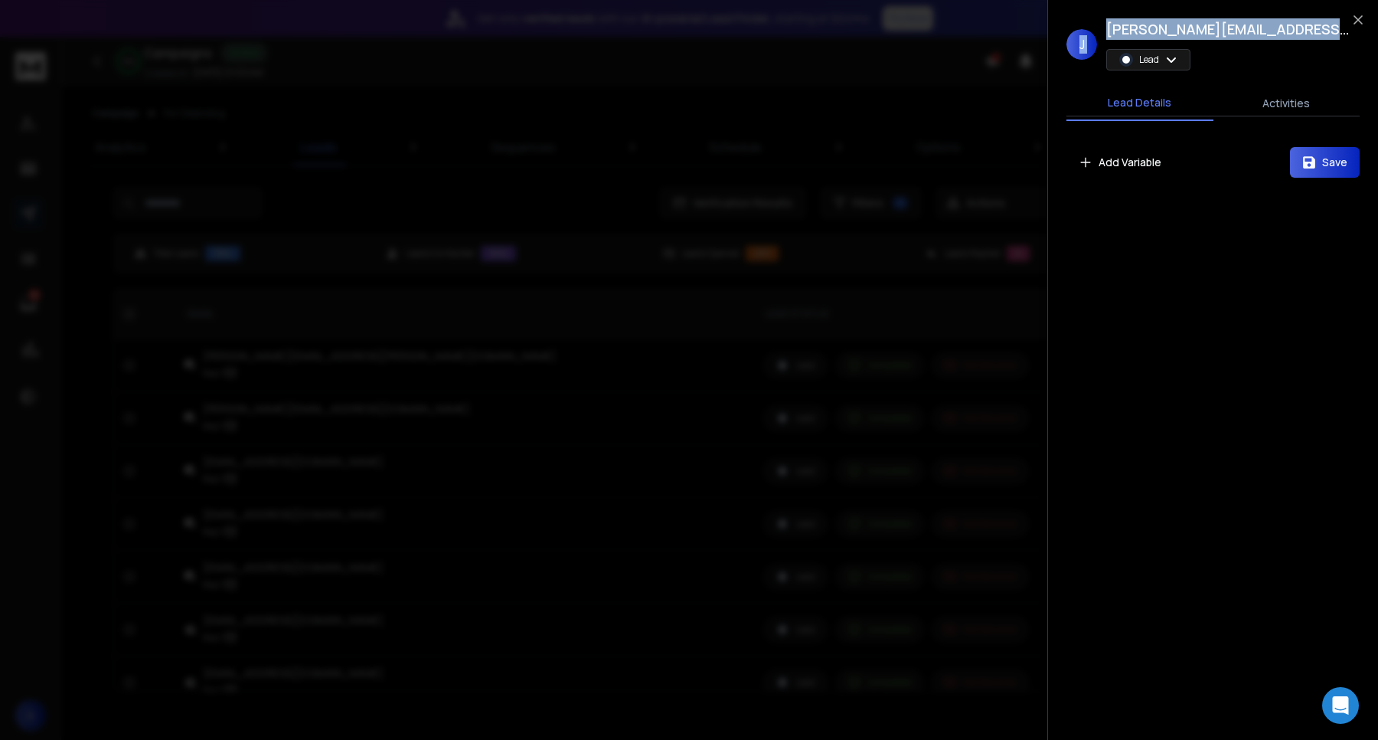
drag, startPoint x: 1344, startPoint y: 32, endPoint x: 1073, endPoint y: 41, distance: 270.4
click at [1073, 41] on div "[PERSON_NAME] [PERSON_NAME][EMAIL_ADDRESS][PERSON_NAME][DOMAIN_NAME] Lead" at bounding box center [1212, 44] width 293 height 52
copy div "[PERSON_NAME] [PERSON_NAME][EMAIL_ADDRESS][PERSON_NAME][DOMAIN_NAME]"
drag, startPoint x: 1318, startPoint y: 33, endPoint x: 1337, endPoint y: 38, distance: 19.9
click at [1318, 33] on h1 "[PERSON_NAME][EMAIL_ADDRESS][PERSON_NAME][DOMAIN_NAME]" at bounding box center [1228, 28] width 245 height 21
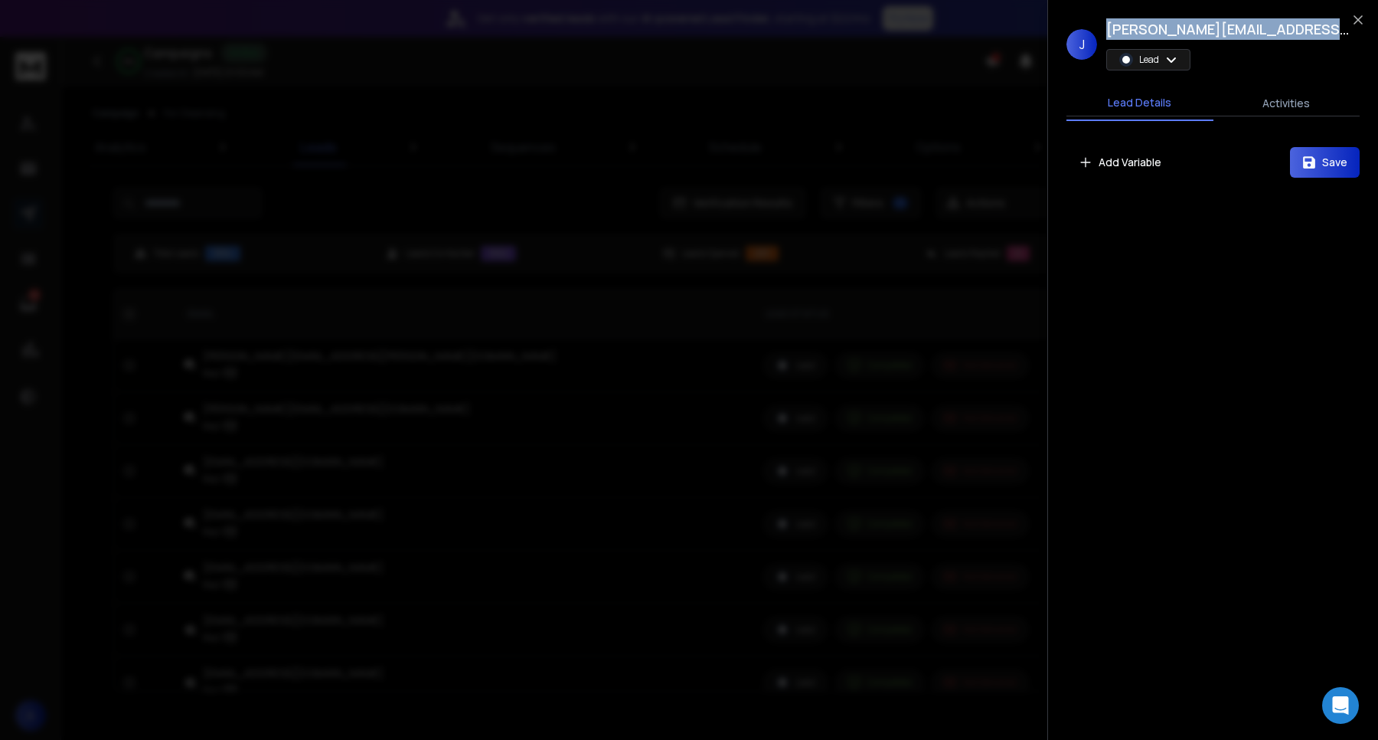
drag, startPoint x: 1340, startPoint y: 31, endPoint x: 1106, endPoint y: 33, distance: 233.5
click at [1106, 33] on h1 "[PERSON_NAME][EMAIL_ADDRESS][PERSON_NAME][DOMAIN_NAME]" at bounding box center [1228, 28] width 245 height 21
copy h1 "[PERSON_NAME][EMAIL_ADDRESS][PERSON_NAME][DOMAIN_NAME]"
click at [1363, 16] on icon "button" at bounding box center [1357, 19] width 15 height 15
